Goal: Task Accomplishment & Management: Use online tool/utility

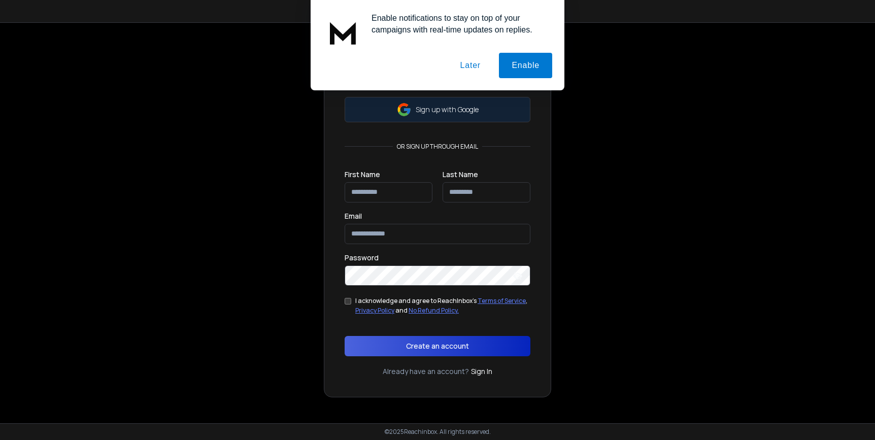
click at [467, 114] on p "Sign up with Google" at bounding box center [447, 110] width 63 height 10
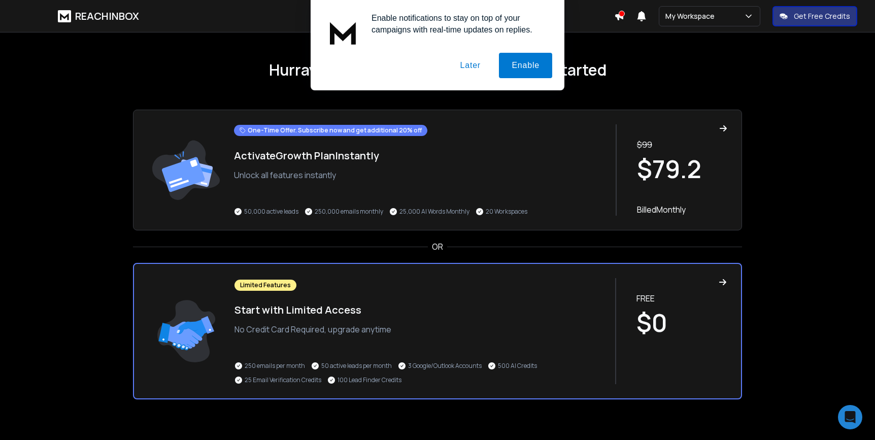
click at [417, 328] on p "No Credit Card Required, upgrade anytime" at bounding box center [419, 329] width 370 height 12
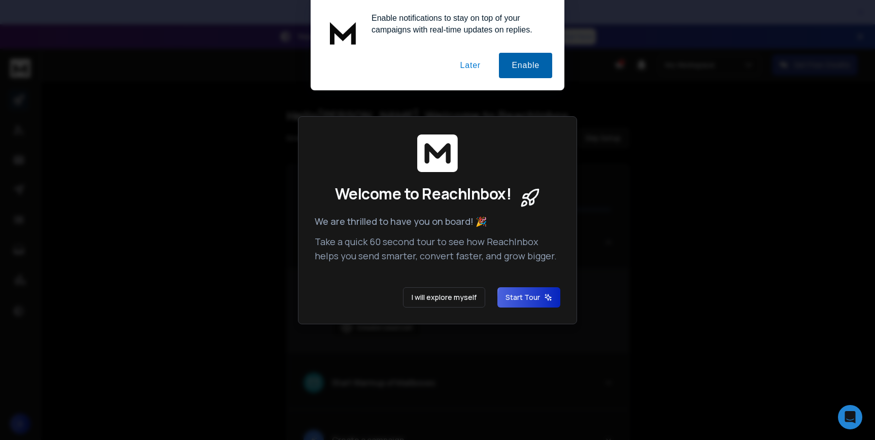
click at [533, 66] on button "Enable" at bounding box center [525, 65] width 53 height 25
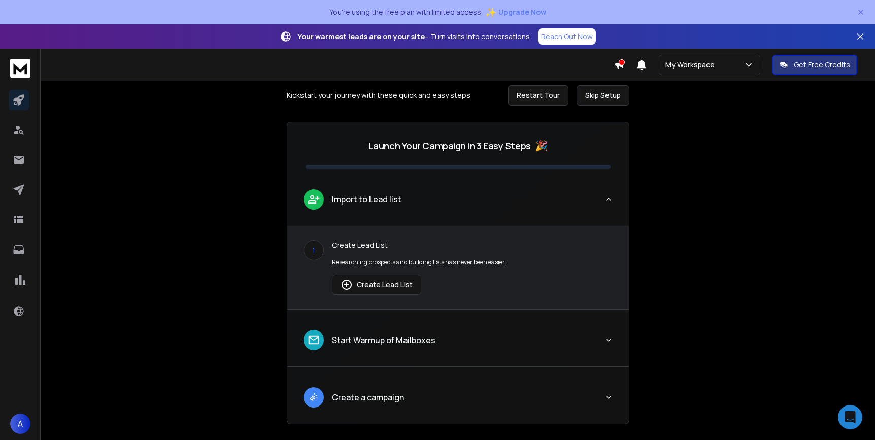
scroll to position [44, 0]
click at [384, 287] on button "Create Lead List" at bounding box center [376, 283] width 89 height 20
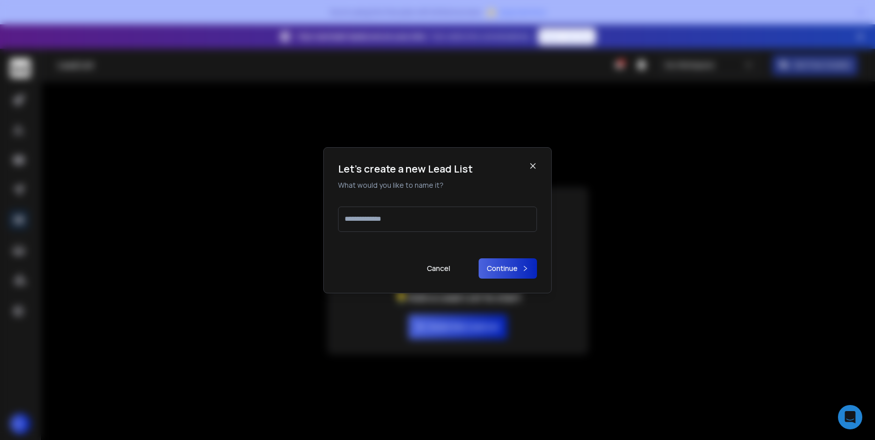
click at [429, 216] on input at bounding box center [437, 218] width 199 height 25
type input "*"
type input "******"
click at [509, 260] on button "Continue" at bounding box center [507, 268] width 58 height 20
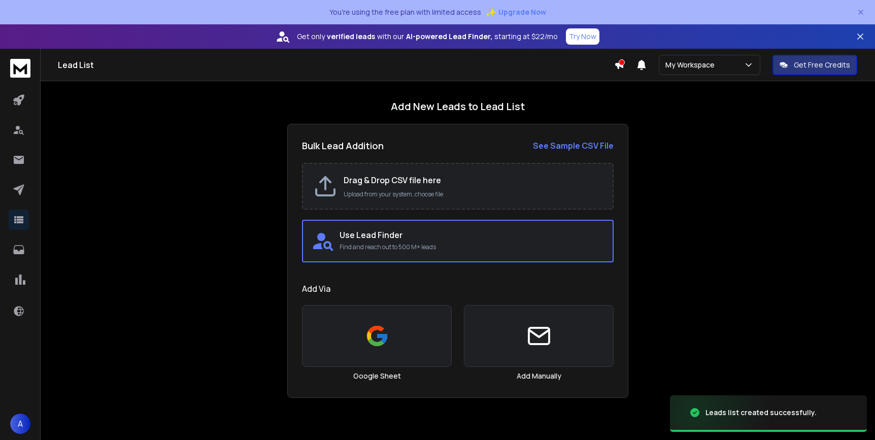
click at [411, 245] on p "Find and reach out to 500 M+ leads" at bounding box center [471, 247] width 265 height 8
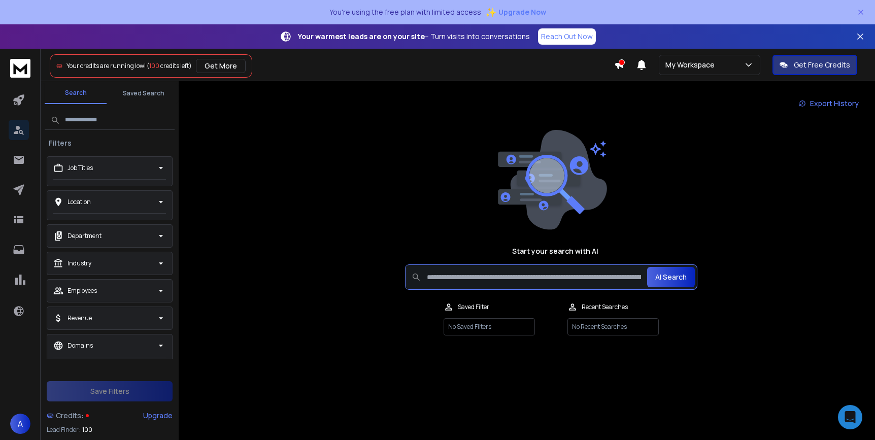
click at [101, 167] on div "Job Titles" at bounding box center [109, 168] width 113 height 10
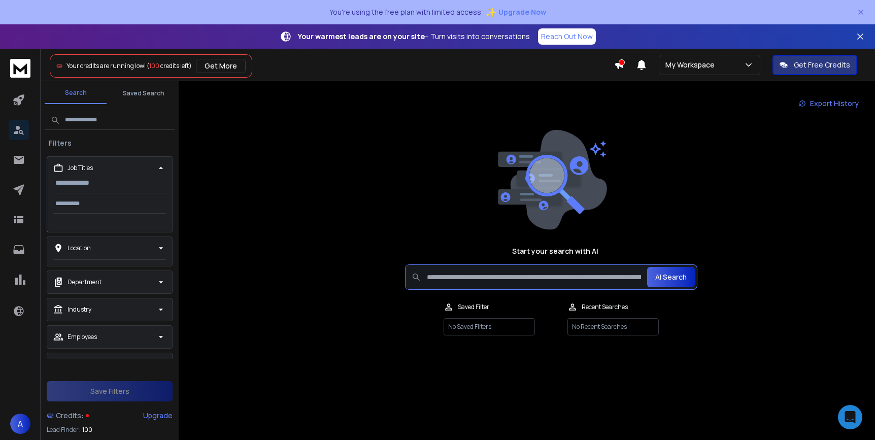
type input "**********"
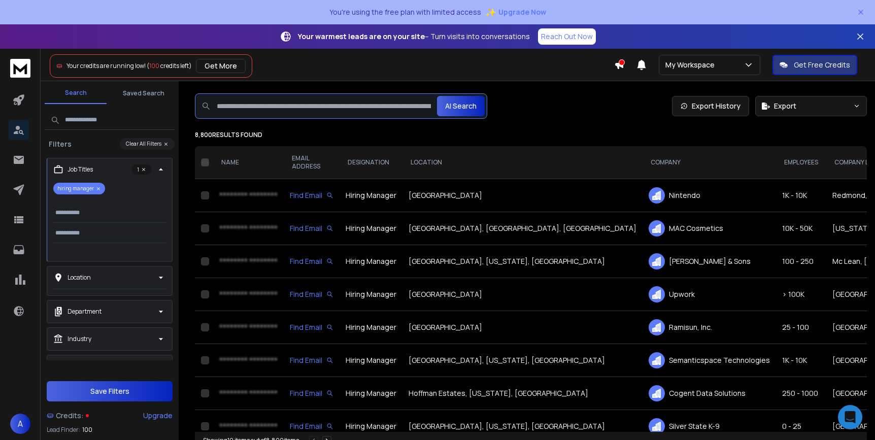
click at [85, 275] on p "Location" at bounding box center [78, 277] width 23 height 8
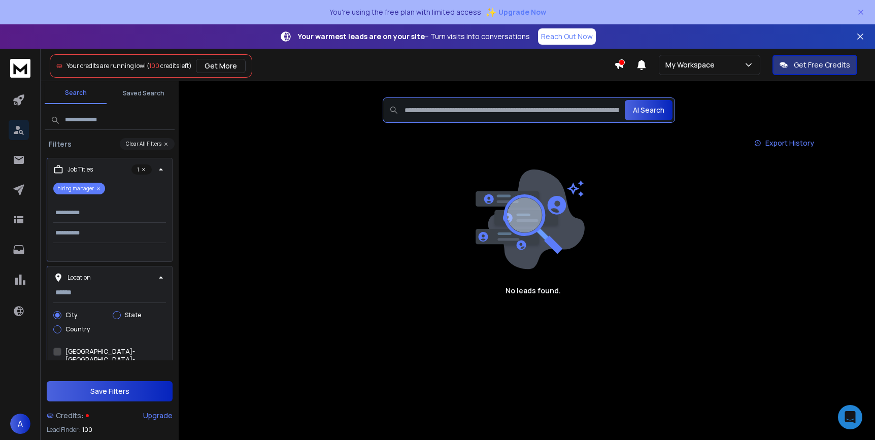
type input "******"
click at [96, 349] on label "London-England-United Kingdom" at bounding box center [115, 360] width 100 height 24
click at [61, 349] on Kingdom "London-England-United Kingdom" at bounding box center [57, 352] width 8 height 8
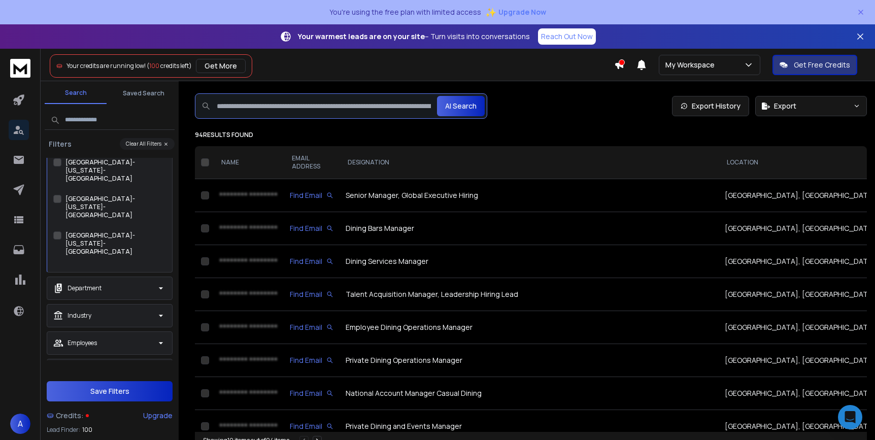
scroll to position [502, 0]
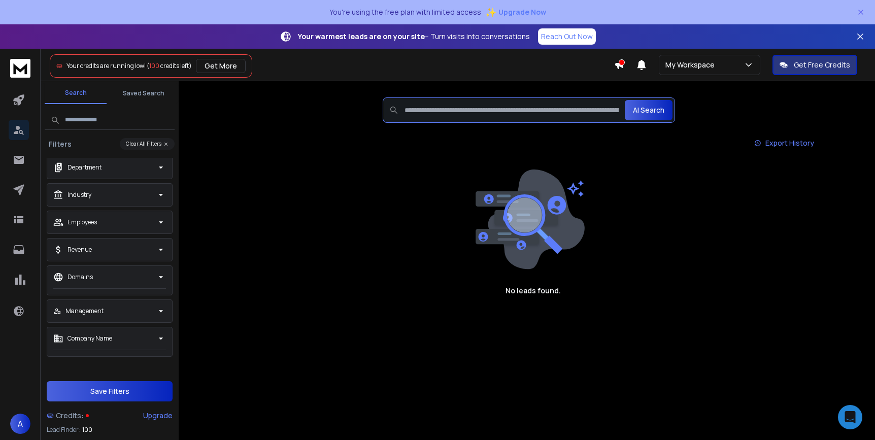
scroll to position [610, 0]
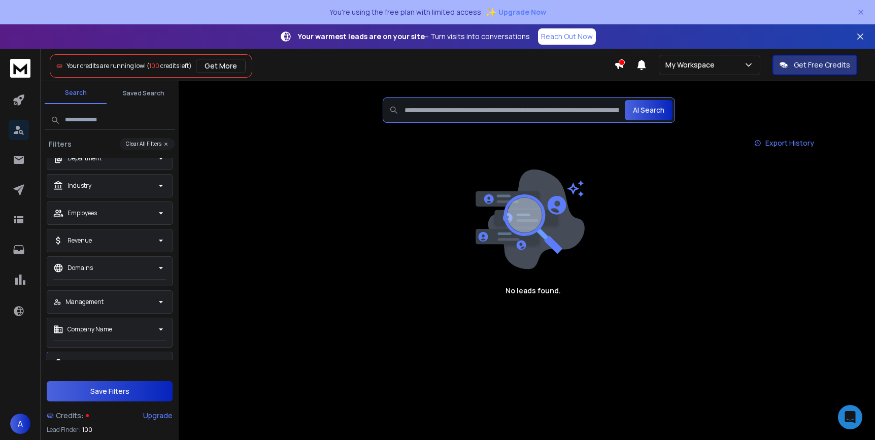
type input "******"
click at [87, 433] on label "London-England-United Kingdom" at bounding box center [115, 445] width 100 height 24
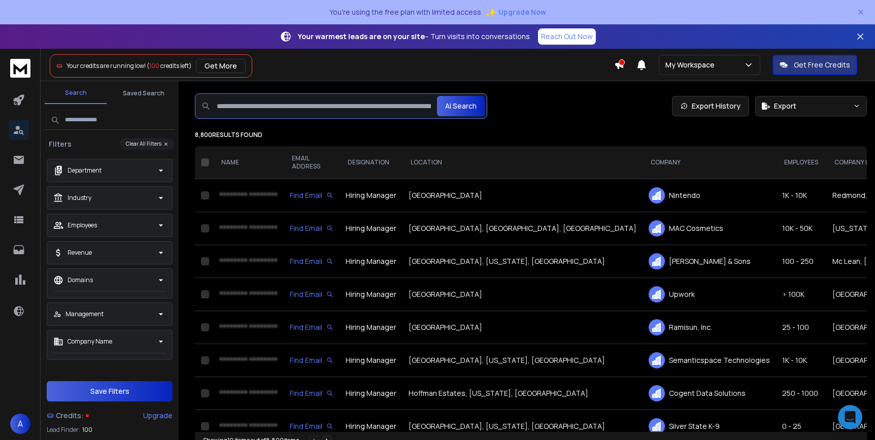
scroll to position [774, 0]
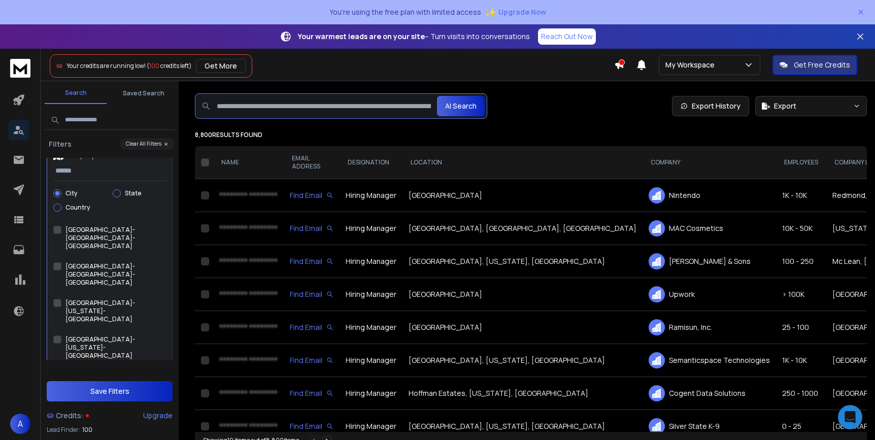
click at [101, 395] on button "Save Filters" at bounding box center [110, 391] width 126 height 20
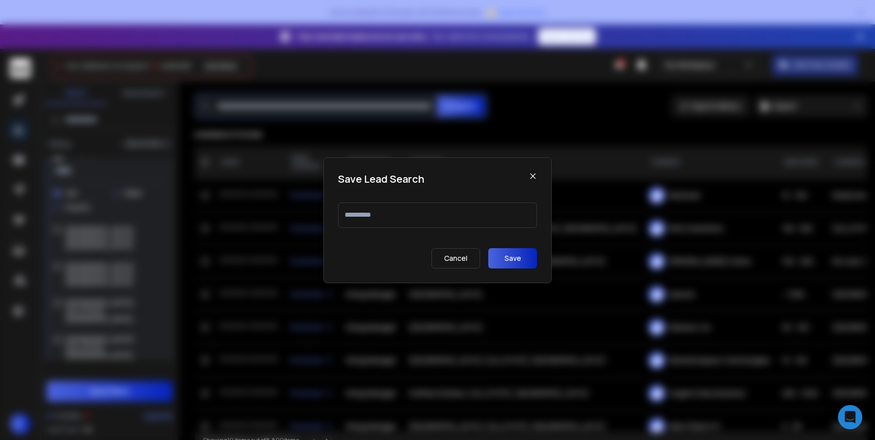
click at [456, 220] on input at bounding box center [437, 214] width 199 height 25
type input "******"
click at [504, 255] on button "Save" at bounding box center [512, 258] width 49 height 20
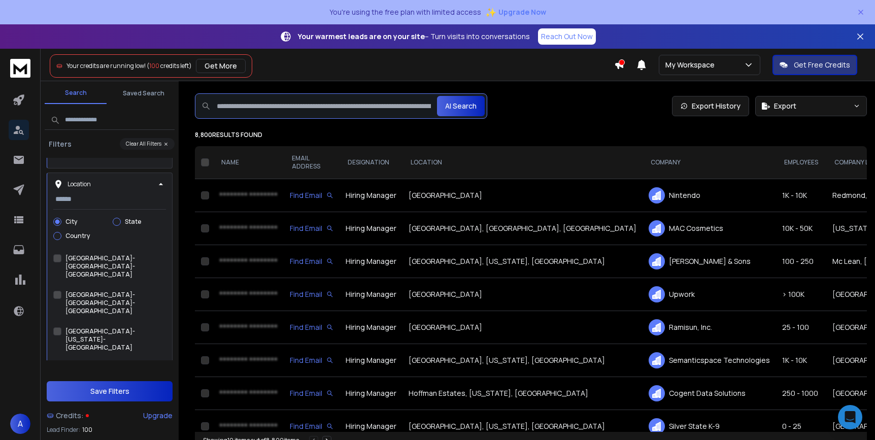
scroll to position [85, 0]
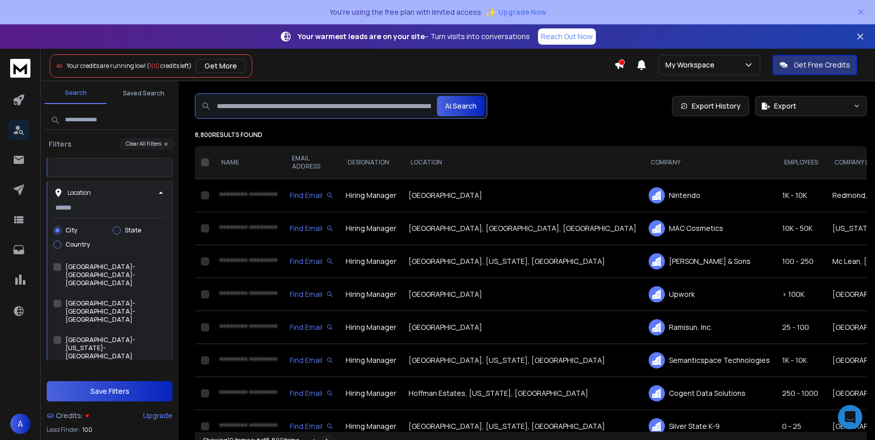
click at [60, 266] on Kingdom "London-England-United Kingdom" at bounding box center [57, 267] width 8 height 8
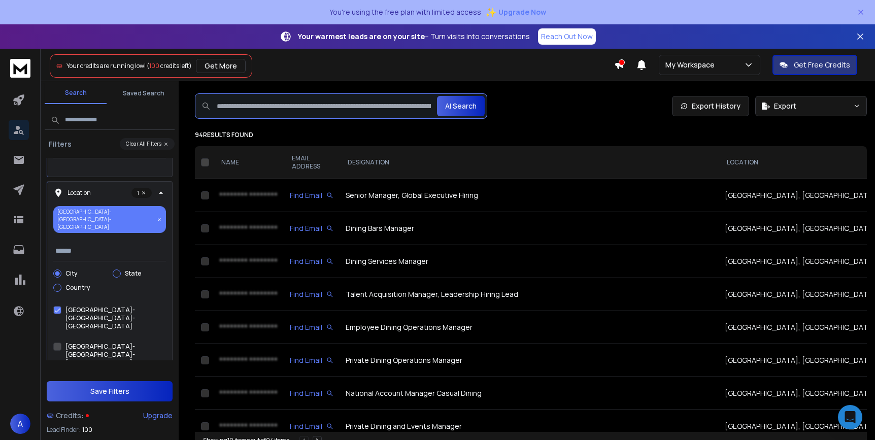
click at [113, 393] on button "Save Filters" at bounding box center [110, 391] width 126 height 20
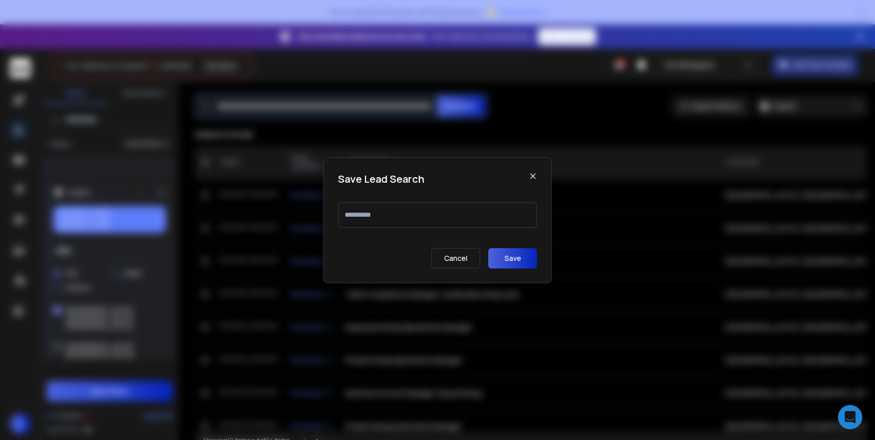
click at [460, 213] on input at bounding box center [437, 214] width 199 height 25
type input "******"
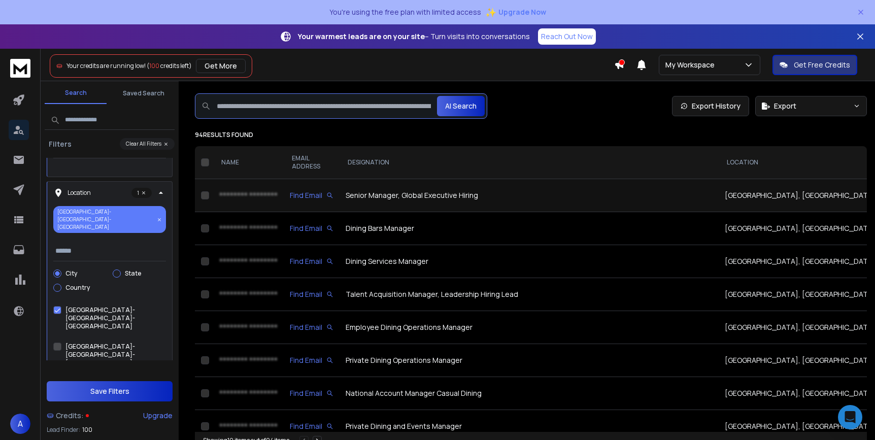
click at [312, 197] on div "Find Email" at bounding box center [312, 195] width 44 height 10
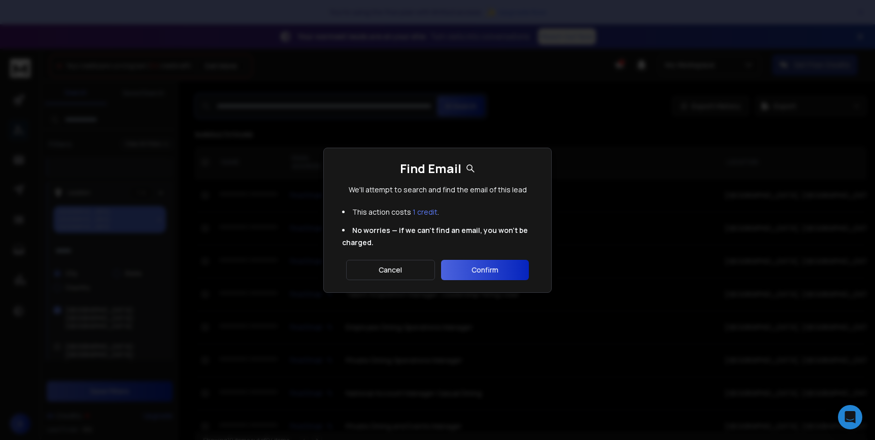
click at [485, 271] on button "Confirm" at bounding box center [485, 270] width 88 height 20
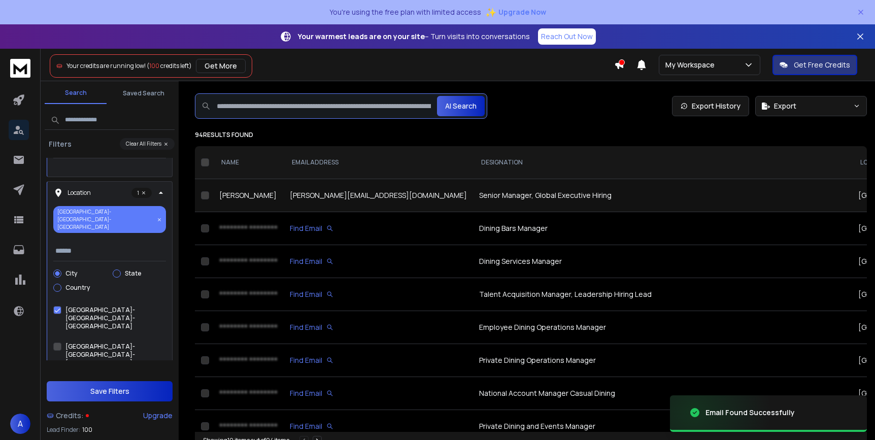
click at [337, 197] on div "milda.eitminaviciute@dxc.com" at bounding box center [378, 195] width 177 height 10
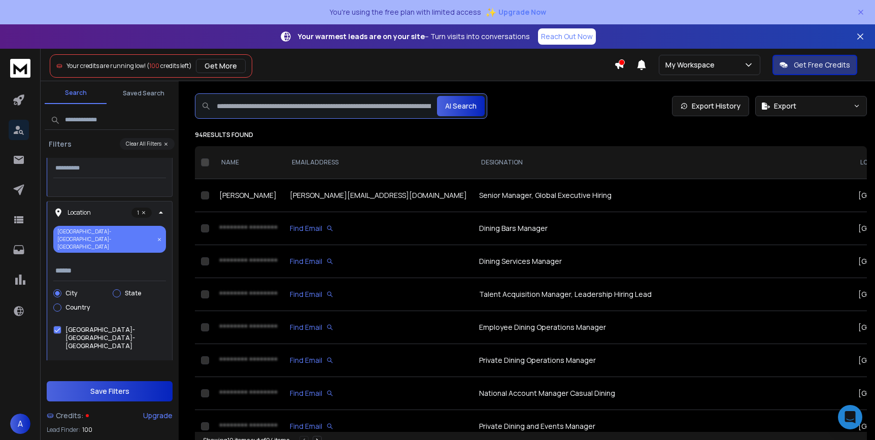
scroll to position [66, 0]
